Goal: Task Accomplishment & Management: Manage account settings

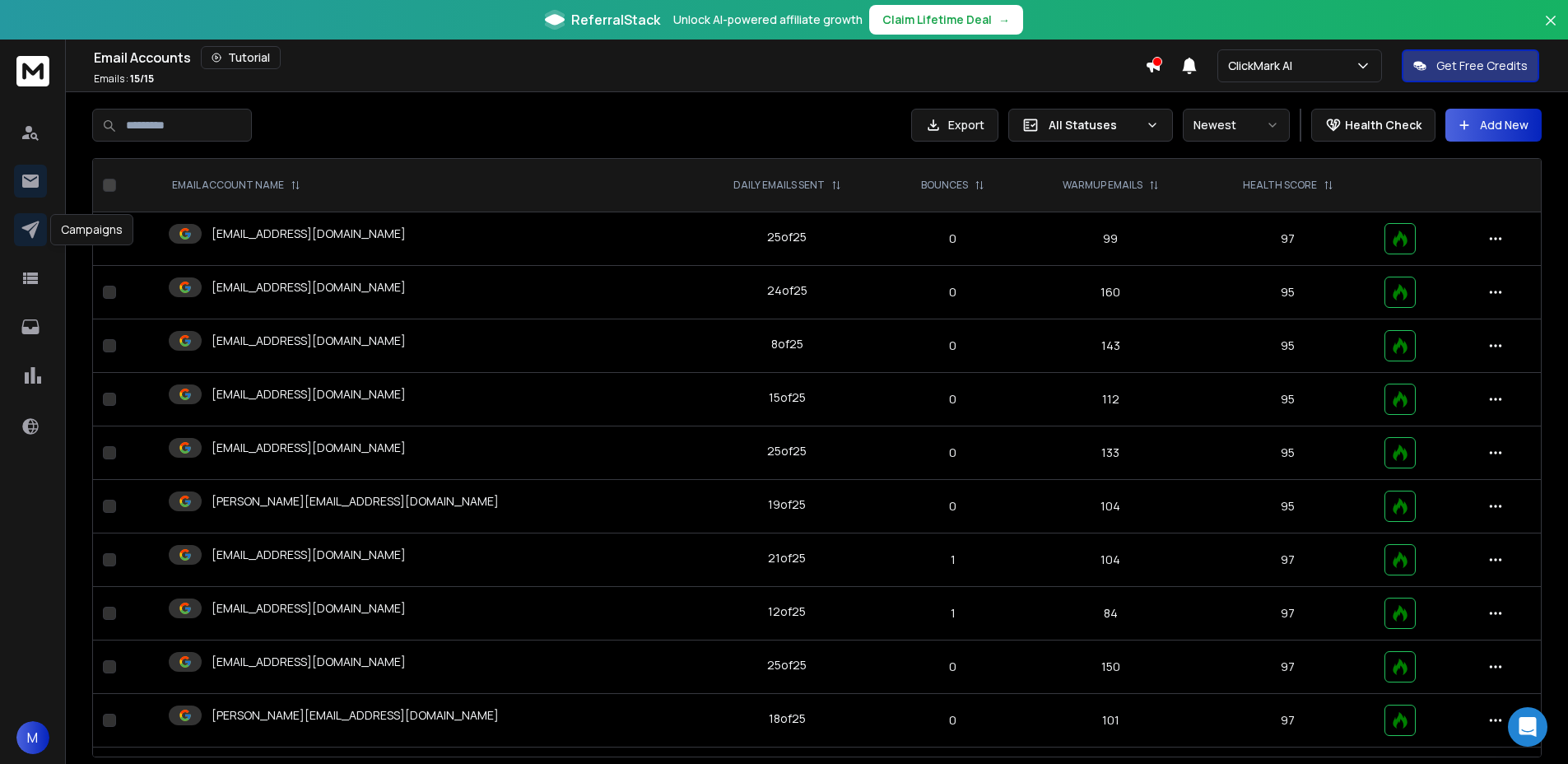
click at [29, 227] on icon at bounding box center [30, 230] width 17 height 17
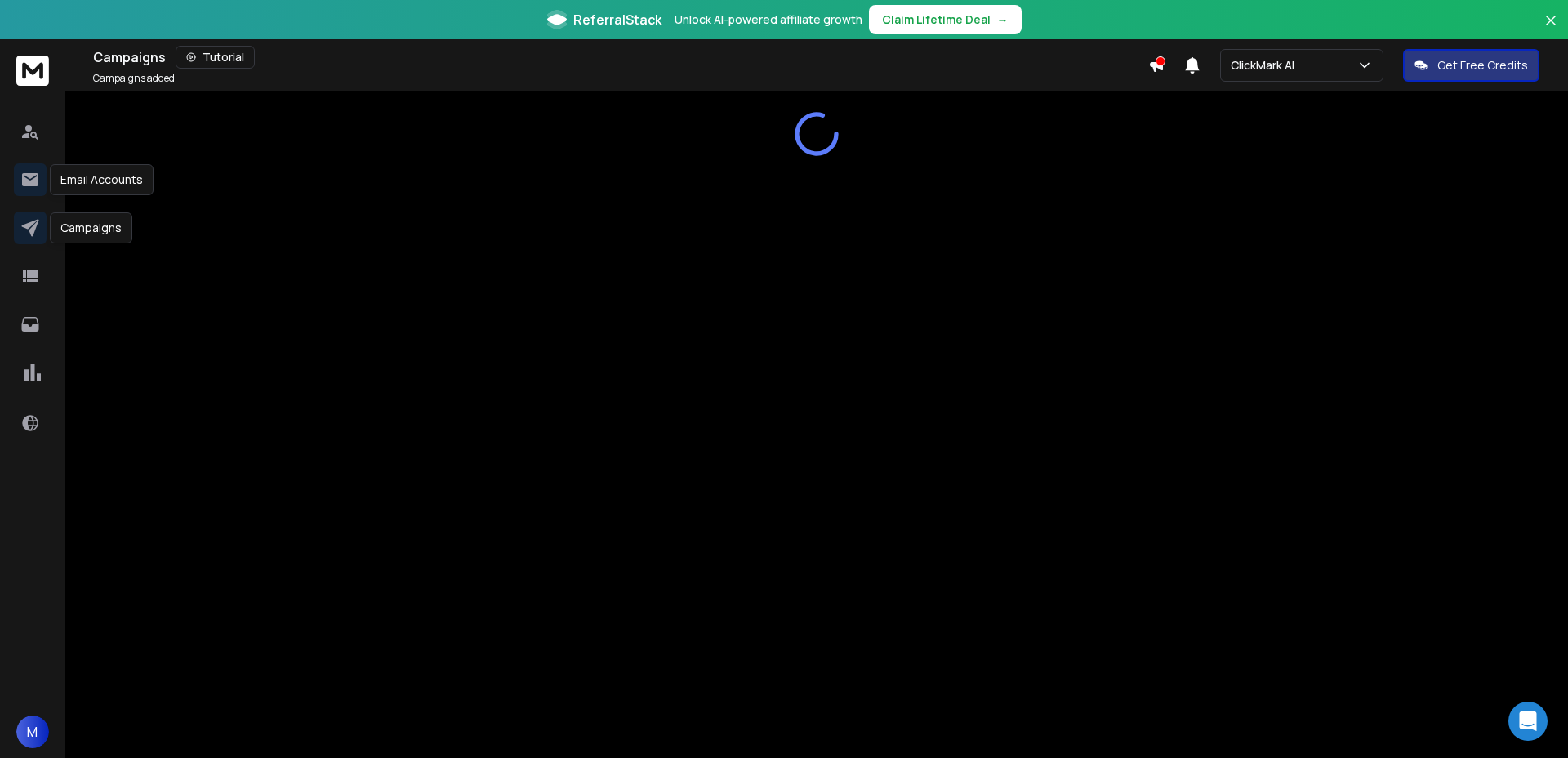
click at [31, 183] on icon at bounding box center [30, 179] width 16 height 13
click at [26, 232] on icon at bounding box center [30, 227] width 20 height 20
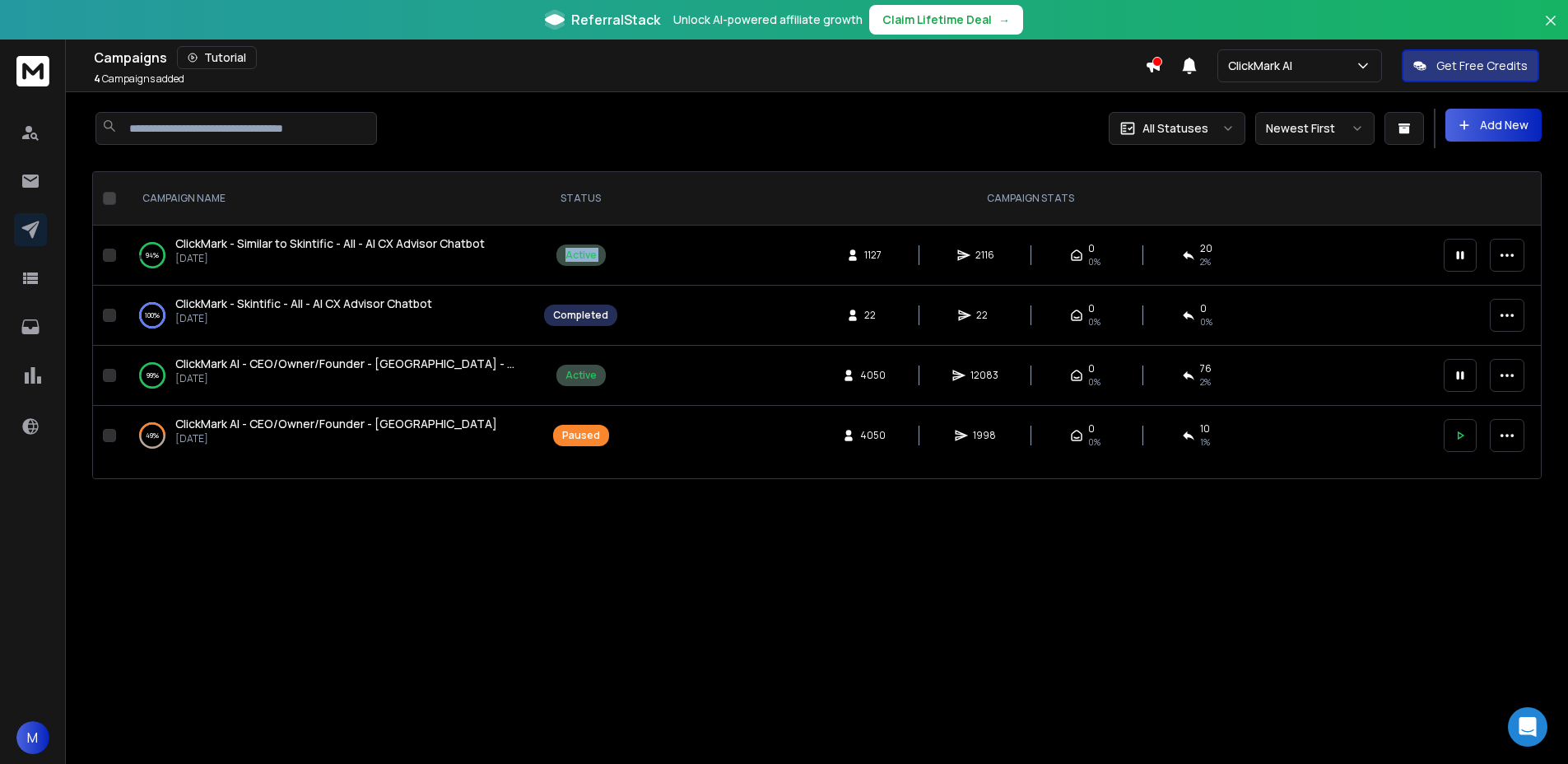
drag, startPoint x: 560, startPoint y: 250, endPoint x: 693, endPoint y: 256, distance: 133.1
click at [669, 253] on tr "94 % ClickMark - Similar to Skintific - All - AI CX Advisor Chatbot [DATE] Acti…" at bounding box center [816, 255] width 1447 height 60
click at [431, 250] on span "ClickMark - Similar to Skintific - All - AI CX Advisor Chatbot" at bounding box center [330, 243] width 310 height 16
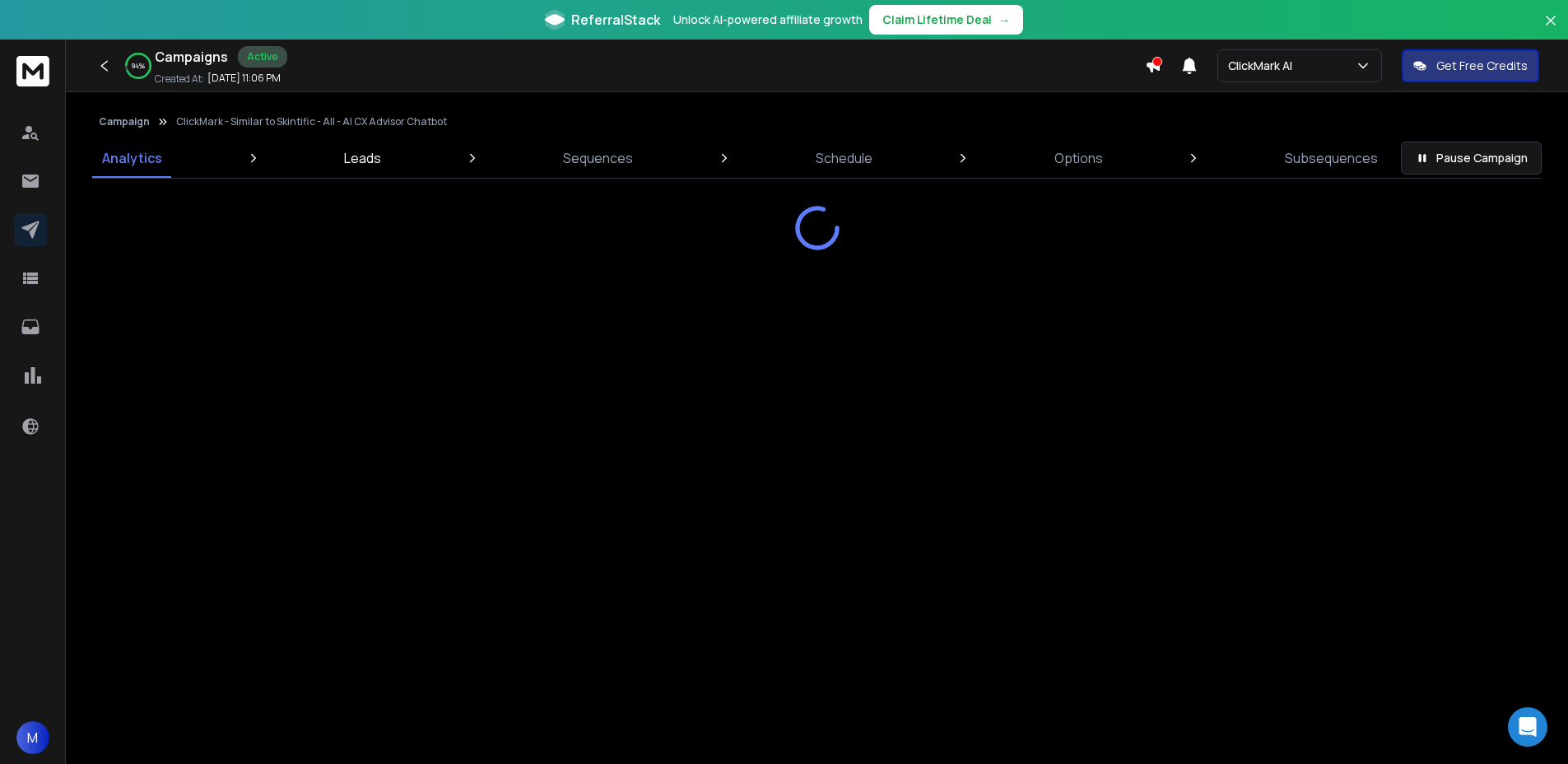
click at [370, 159] on p "Leads" at bounding box center [362, 157] width 37 height 20
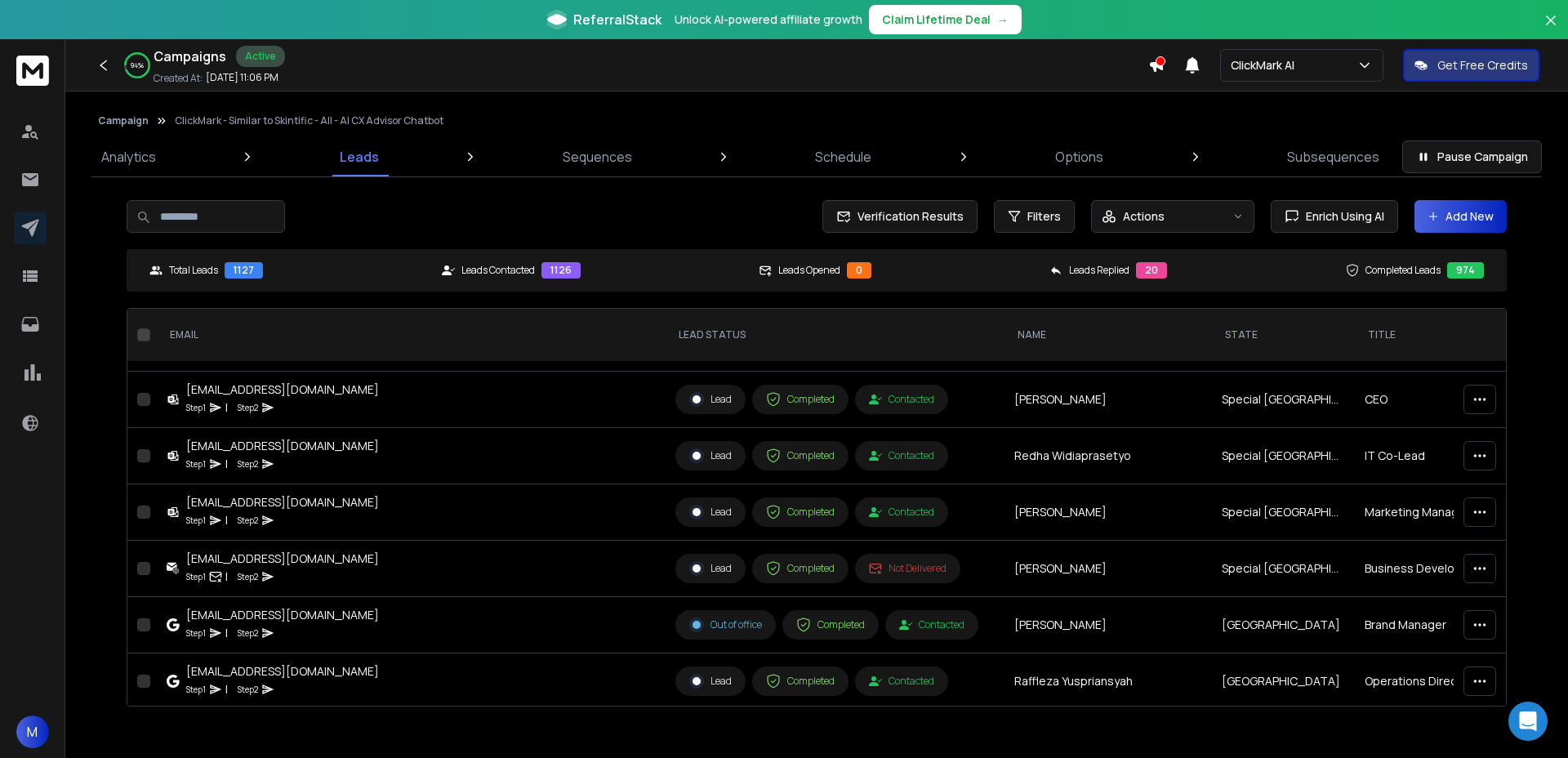
scroll to position [2399, 0]
